Goal: Task Accomplishment & Management: Manage account settings

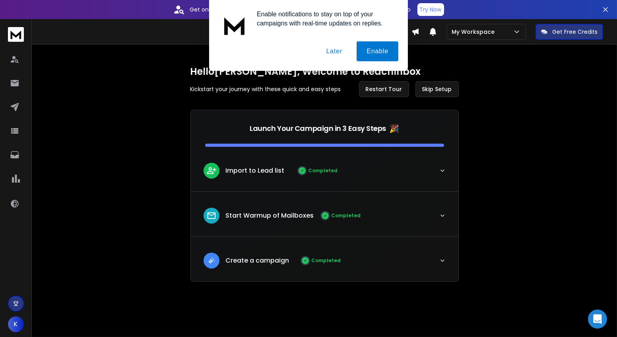
click at [334, 49] on button "Later" at bounding box center [334, 51] width 36 height 20
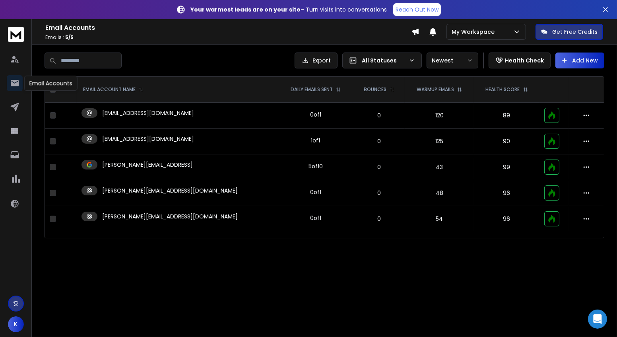
click at [16, 85] on icon at bounding box center [15, 83] width 8 height 6
click at [16, 111] on icon at bounding box center [15, 107] width 10 height 10
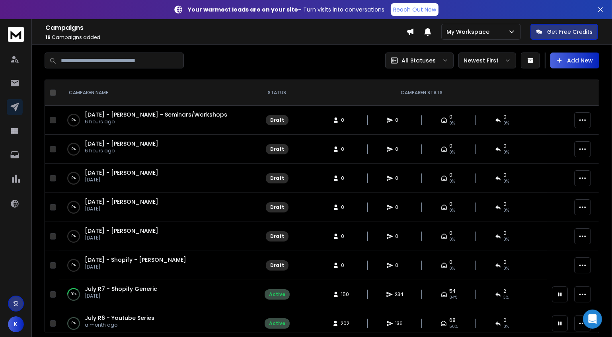
click at [170, 112] on span "[DATE] - [PERSON_NAME] - Seminars/Workshops" at bounding box center [156, 115] width 142 height 8
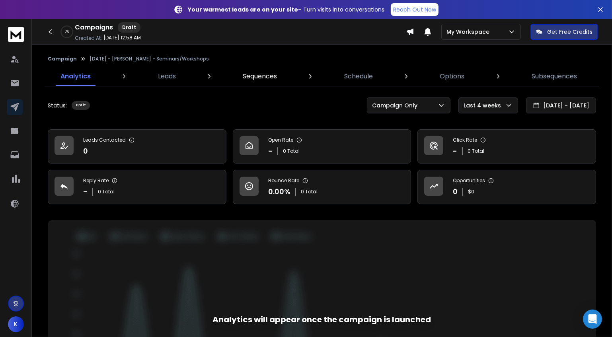
click at [261, 76] on p "Sequences" at bounding box center [260, 77] width 34 height 10
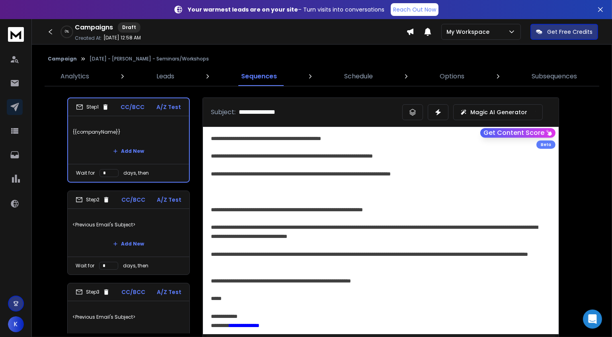
scroll to position [37, 0]
click at [49, 28] on icon at bounding box center [50, 31] width 7 height 7
